Goal: Communication & Community: Answer question/provide support

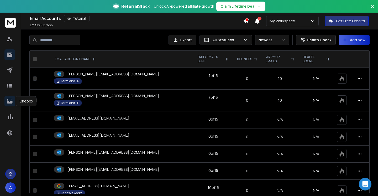
click at [11, 103] on icon at bounding box center [10, 101] width 6 height 5
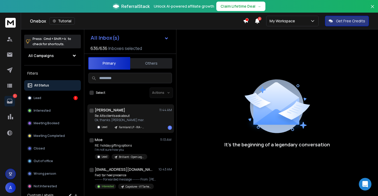
click at [130, 115] on p "Re: Alts clients ask about" at bounding box center [121, 116] width 53 height 4
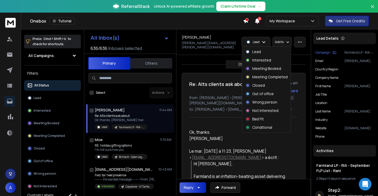
click at [265, 43] on div "Lead" at bounding box center [256, 42] width 28 height 10
click at [262, 59] on p "Interested" at bounding box center [262, 60] width 19 height 5
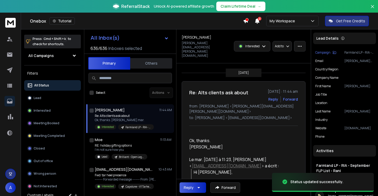
click at [298, 97] on div "Forward" at bounding box center [290, 99] width 15 height 5
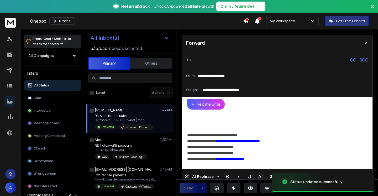
click at [207, 61] on input at bounding box center [212, 59] width 37 height 9
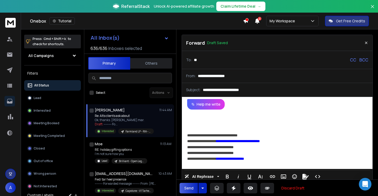
type input "*"
type input "**********"
click at [189, 191] on button "Send" at bounding box center [189, 188] width 18 height 11
